Goal: Task Accomplishment & Management: Manage account settings

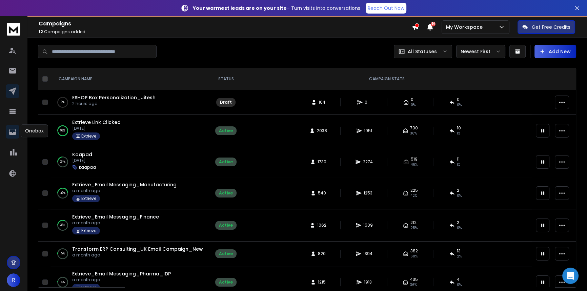
click at [14, 130] on icon at bounding box center [12, 132] width 8 height 8
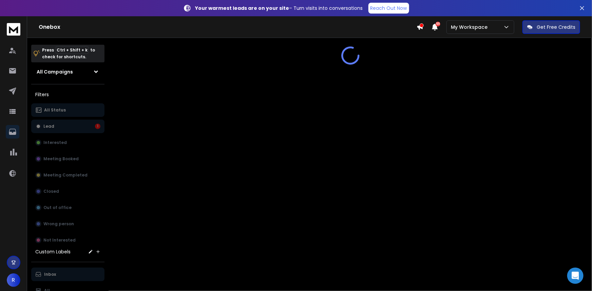
click at [58, 126] on div "All Status Lead 1 Interested Meeting Booked Meeting Completed Closed Out of off…" at bounding box center [67, 175] width 73 height 144
click at [71, 126] on div "All Status Lead 1 Interested Meeting Booked Meeting Completed Closed Out of off…" at bounding box center [67, 175] width 73 height 144
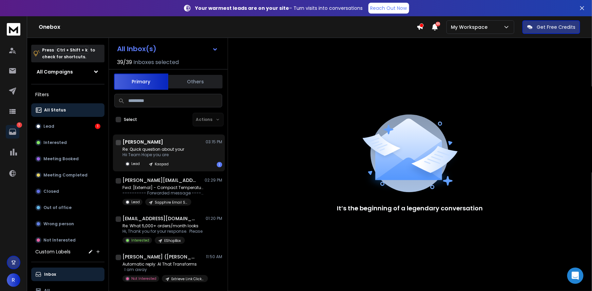
click at [161, 154] on p "Hii Team Hope you are" at bounding box center [153, 154] width 62 height 5
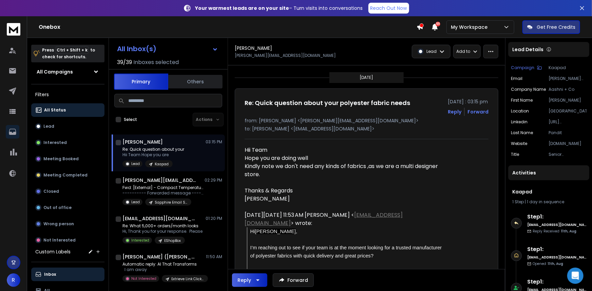
click at [427, 54] on p "Lead" at bounding box center [431, 51] width 10 height 5
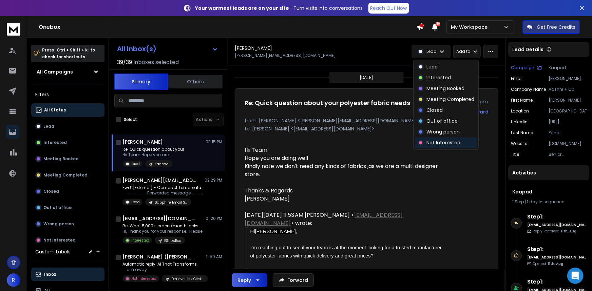
click at [442, 144] on p "Not Interested" at bounding box center [443, 142] width 34 height 7
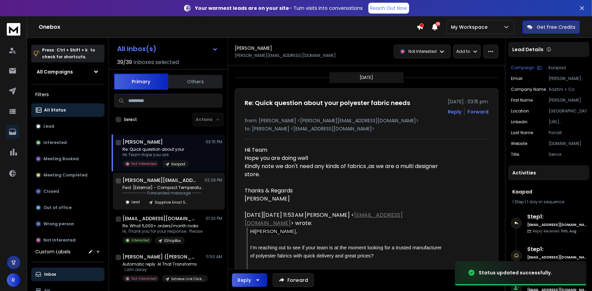
click at [177, 188] on p "Fwd: [External] - Compact Temperature" at bounding box center [162, 187] width 81 height 5
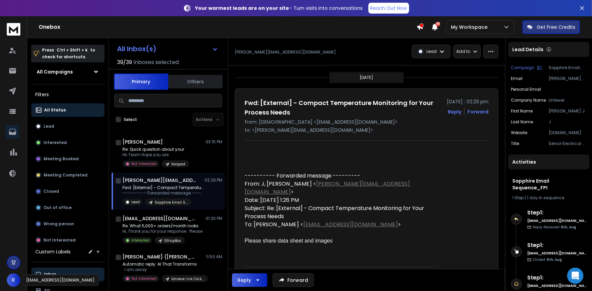
click at [14, 281] on span "R" at bounding box center [14, 281] width 14 height 14
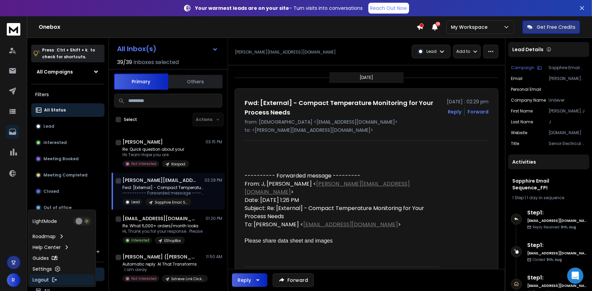
click at [41, 279] on p "Logout" at bounding box center [41, 280] width 16 height 7
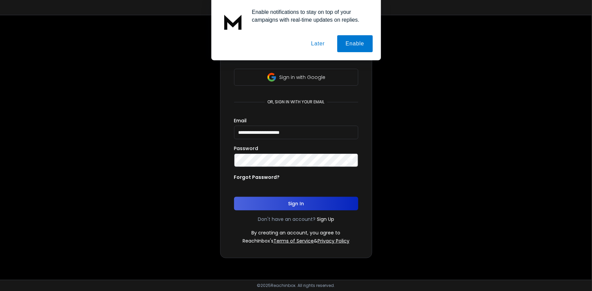
click at [329, 127] on input "**********" at bounding box center [296, 133] width 124 height 14
type input "**********"
click at [275, 210] on button "Sign In" at bounding box center [296, 204] width 124 height 14
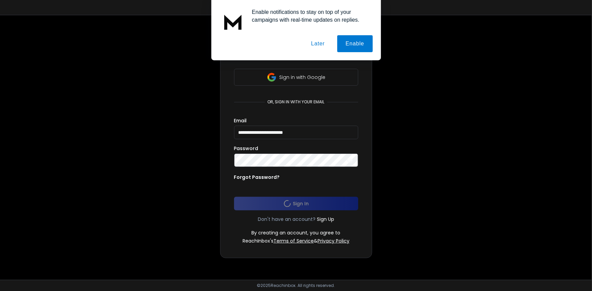
click at [320, 43] on button "Later" at bounding box center [317, 43] width 31 height 17
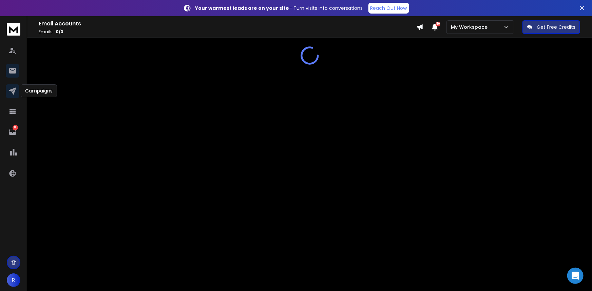
click at [12, 91] on icon at bounding box center [12, 91] width 8 height 8
click at [12, 138] on div "8" at bounding box center [14, 133] width 16 height 16
click at [12, 132] on icon at bounding box center [12, 132] width 8 height 8
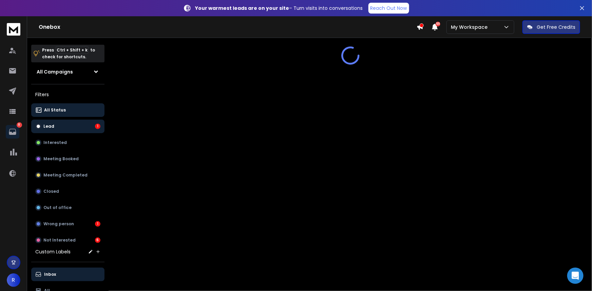
click at [75, 123] on button "Lead 1" at bounding box center [67, 127] width 73 height 14
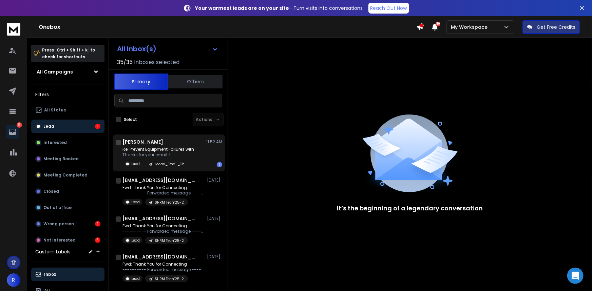
click at [169, 151] on p "Re: Prevent Equipment Failures with" at bounding box center [158, 149] width 72 height 5
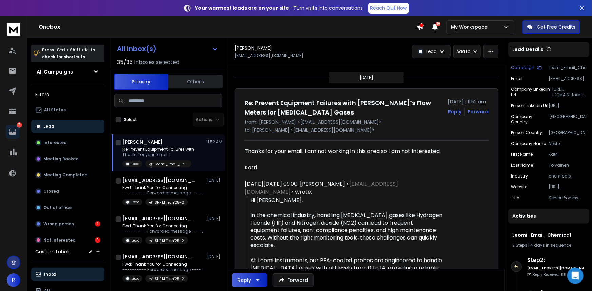
click at [432, 54] on p "Lead" at bounding box center [431, 51] width 10 height 5
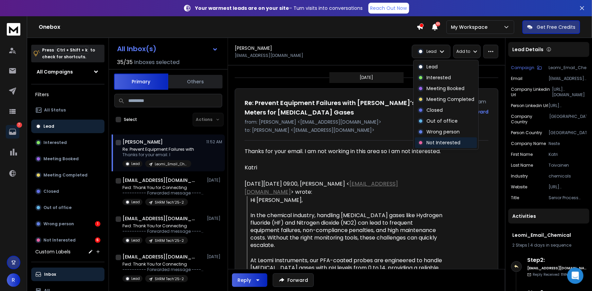
click at [440, 142] on p "Not Interested" at bounding box center [443, 142] width 34 height 7
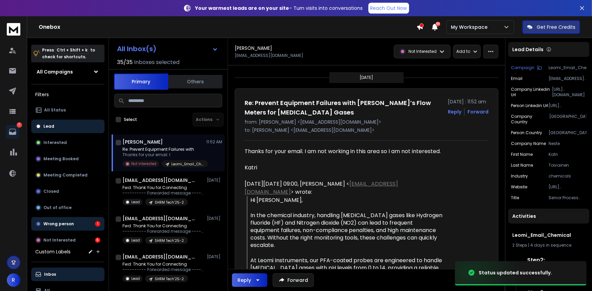
click at [78, 227] on button "Wrong person 1" at bounding box center [67, 224] width 73 height 14
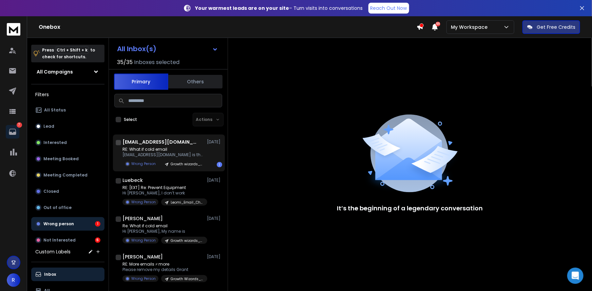
click at [186, 153] on p "[EMAIL_ADDRESS][DOMAIN_NAME] is the right person." at bounding box center [162, 154] width 81 height 5
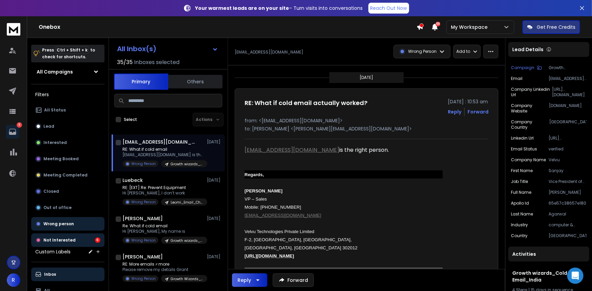
click at [84, 244] on button "Not Interested 6" at bounding box center [67, 241] width 73 height 14
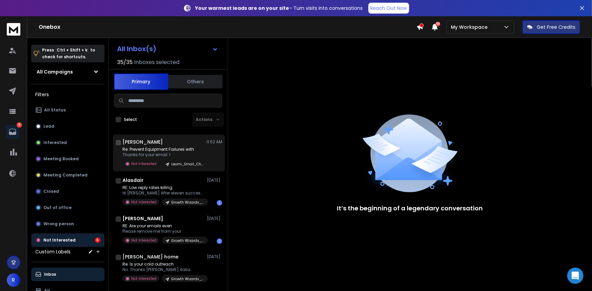
click at [195, 148] on p "Re: Prevent Equipment Failures with" at bounding box center [162, 149] width 81 height 5
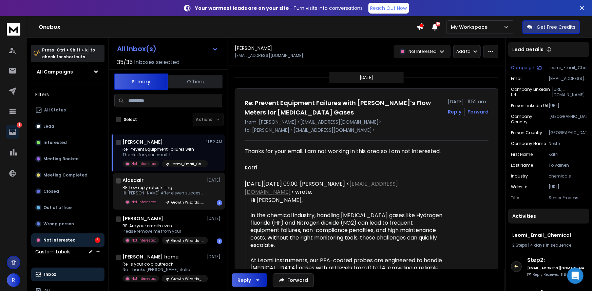
click at [183, 188] on p "RE: Low reply rates killing" at bounding box center [162, 187] width 81 height 5
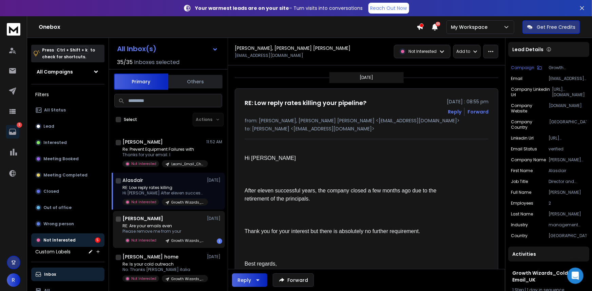
click at [196, 219] on div "[PERSON_NAME] [DATE]" at bounding box center [172, 218] width 100 height 7
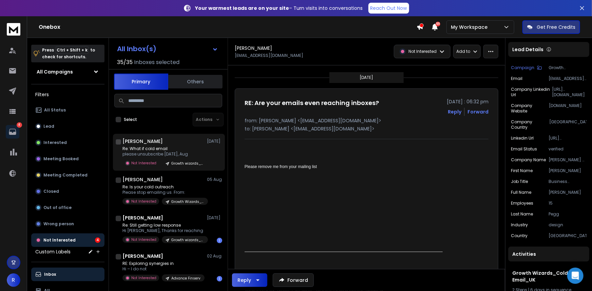
scroll to position [216, 0]
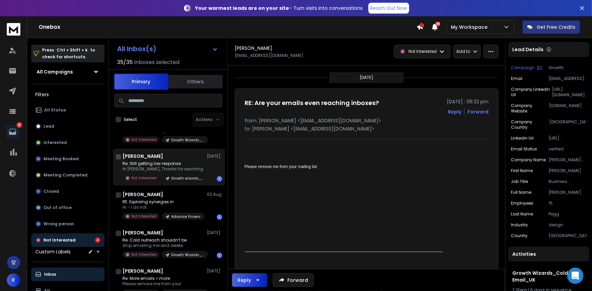
click at [195, 164] on p "Re: Still getting low response" at bounding box center [162, 163] width 81 height 5
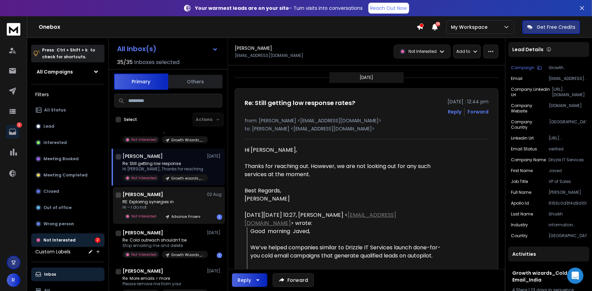
click at [195, 198] on div "[PERSON_NAME] [DATE] RE: Exploring synergies in Hi – I do not Not Interested Ad…" at bounding box center [172, 205] width 100 height 29
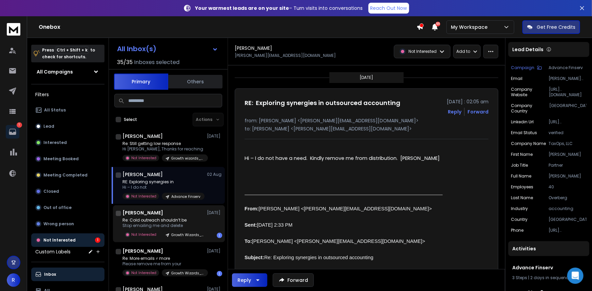
scroll to position [247, 0]
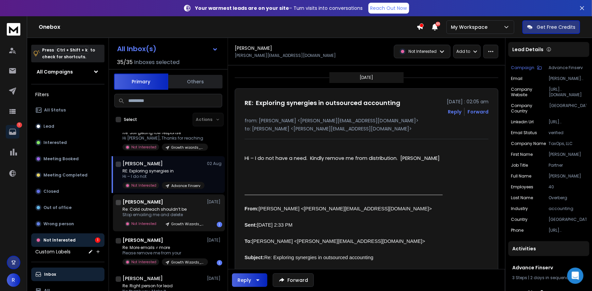
click at [192, 208] on p "Re: Cold outreach shouldn’t be" at bounding box center [162, 209] width 81 height 5
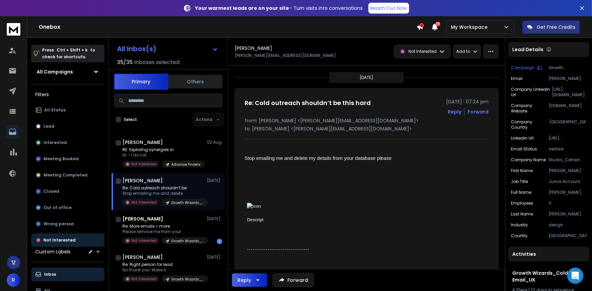
scroll to position [277, 0]
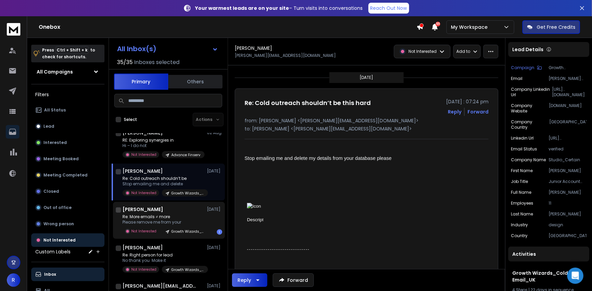
click at [191, 219] on p "Re: More emails ≠ more" at bounding box center [162, 216] width 81 height 5
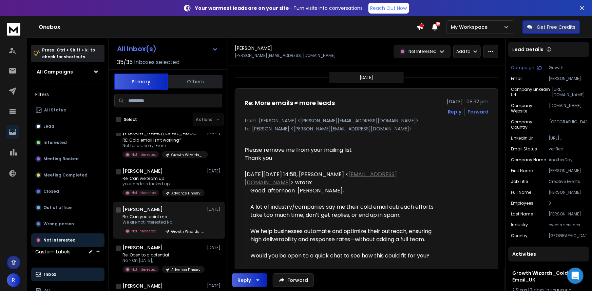
scroll to position [431, 0]
